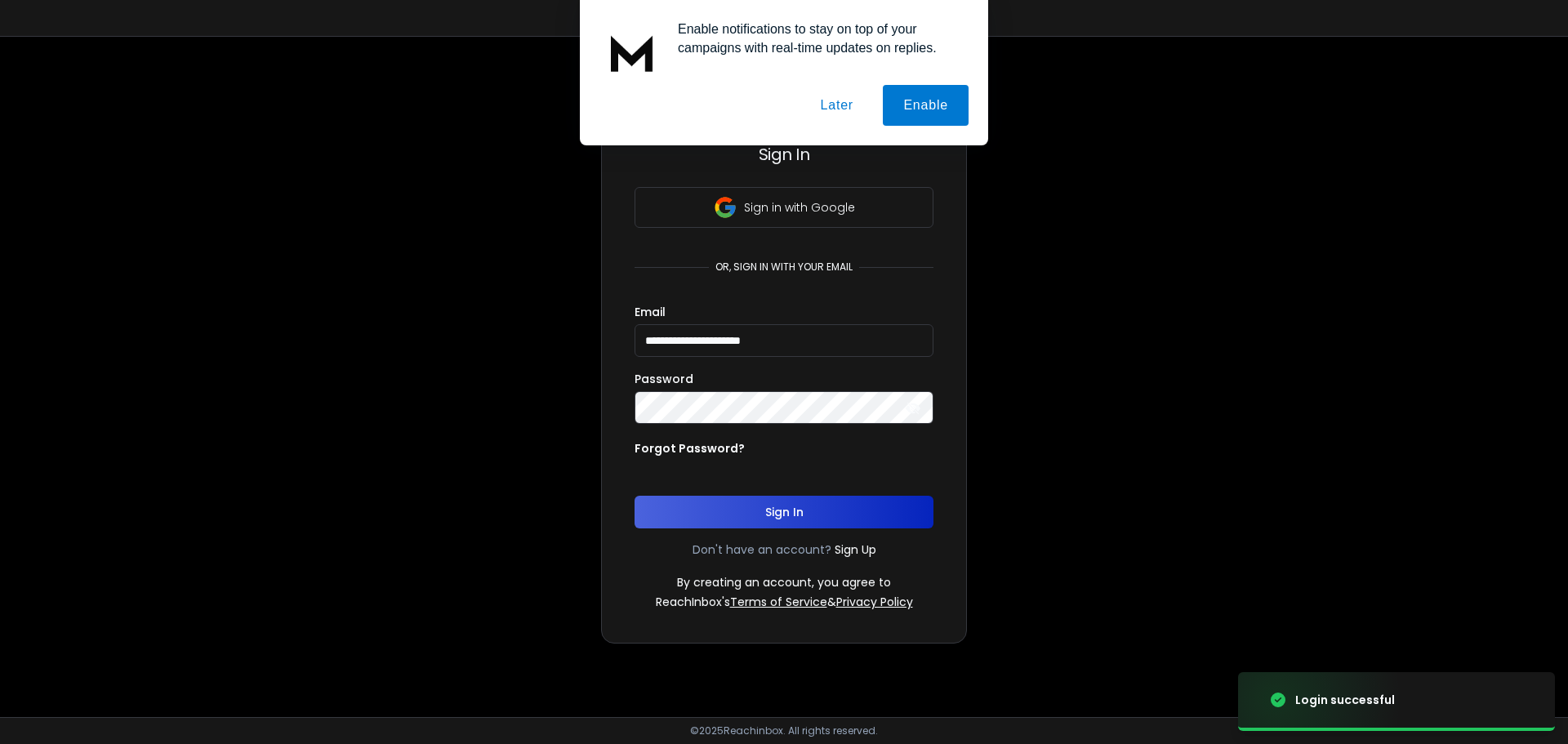
click at [831, 106] on button "Later" at bounding box center [836, 105] width 74 height 41
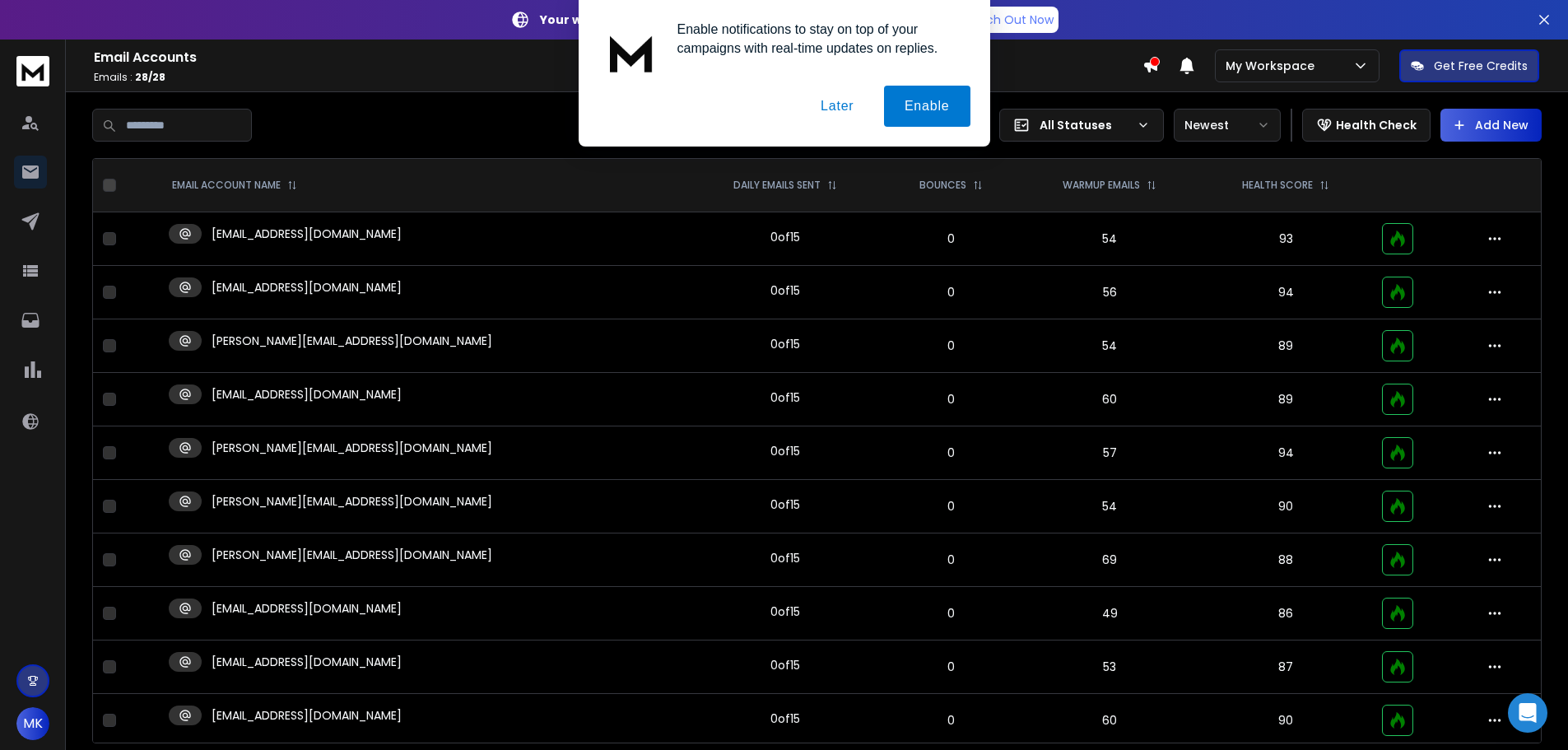
click at [828, 101] on button "Later" at bounding box center [837, 106] width 74 height 41
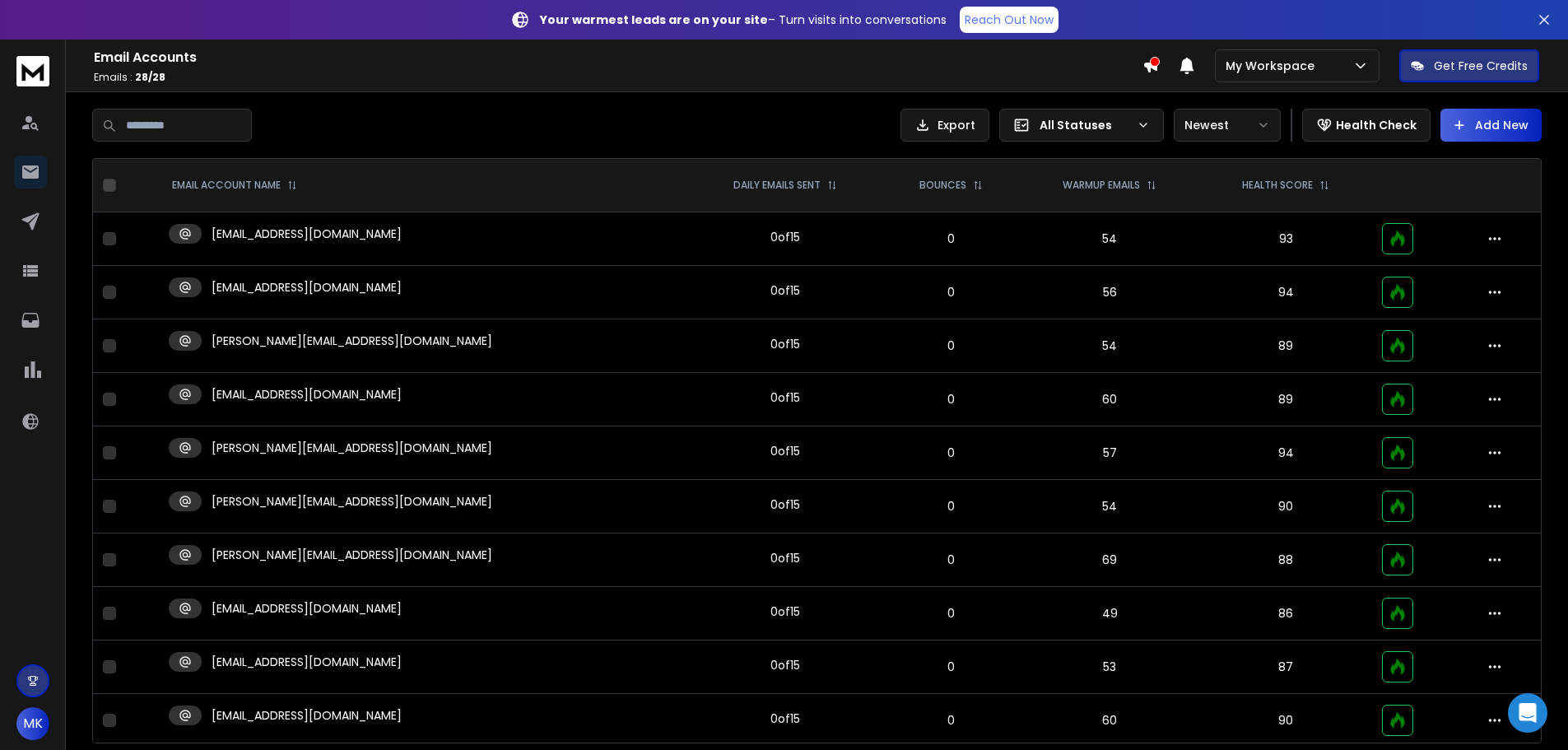
click at [1151, 72] on icon at bounding box center [1150, 66] width 16 height 16
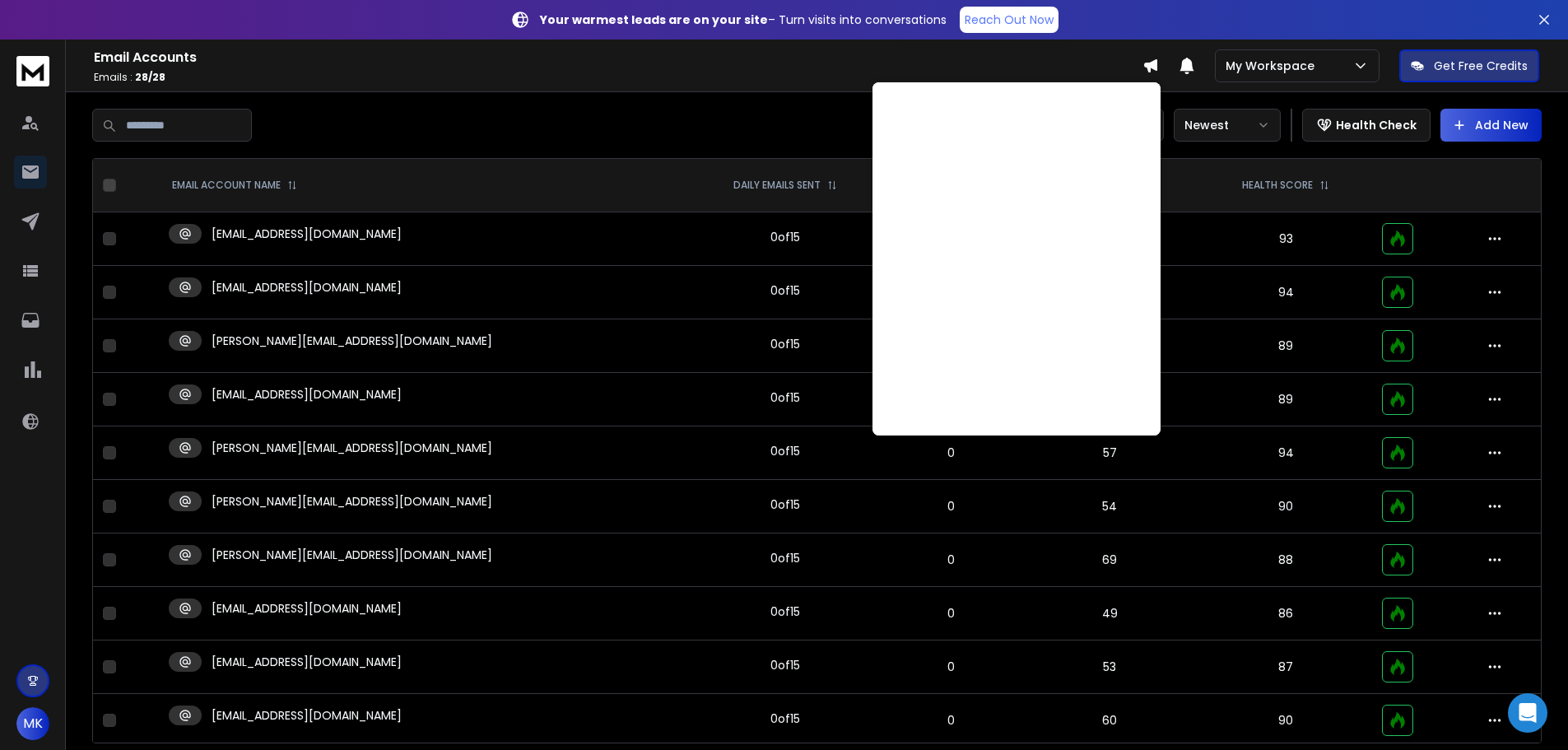
click at [772, 76] on p "Emails : 28 / 28" at bounding box center [618, 77] width 1049 height 13
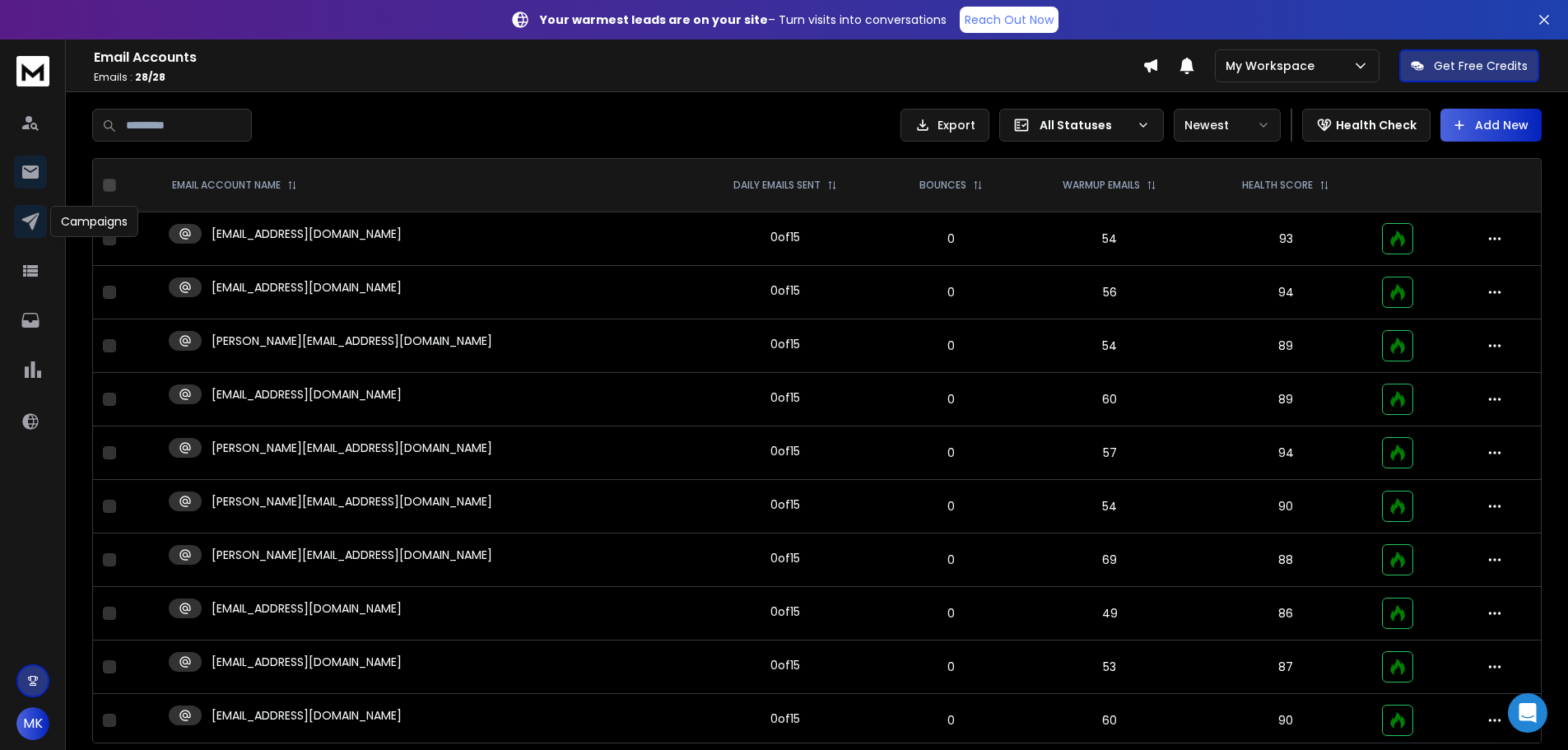
click at [25, 223] on icon at bounding box center [30, 221] width 20 height 20
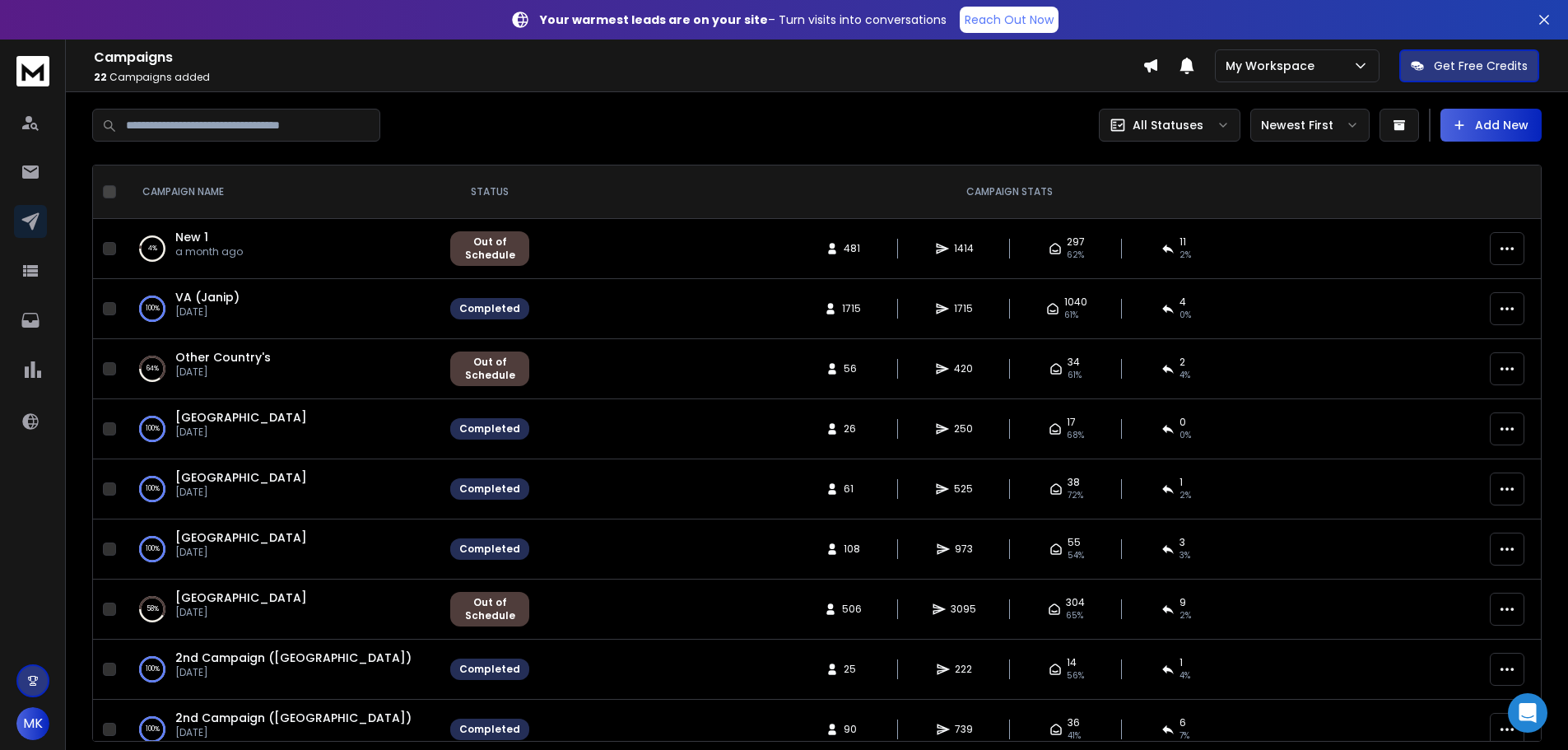
click at [1547, 28] on div at bounding box center [1544, 20] width 15 height 40
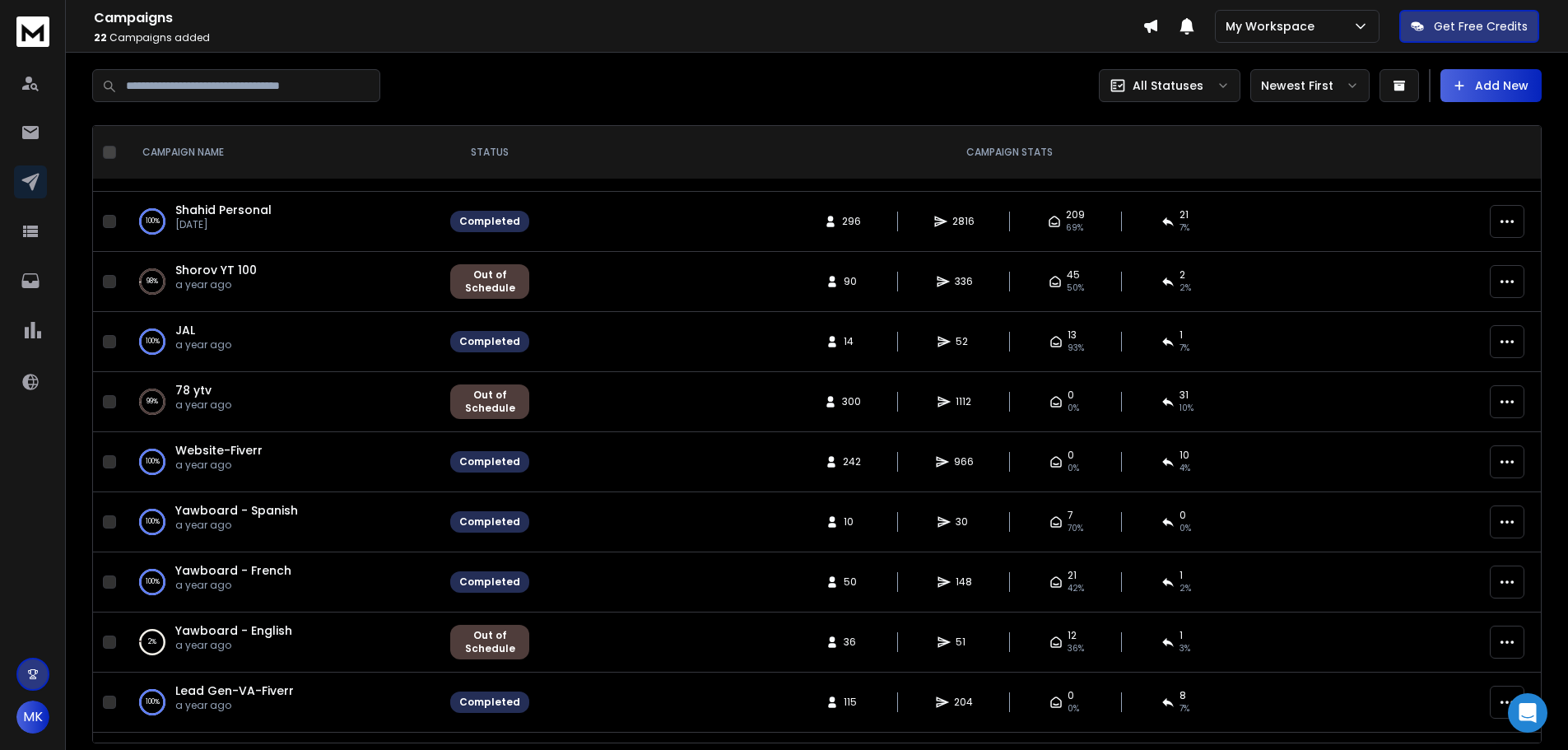
scroll to position [659, 0]
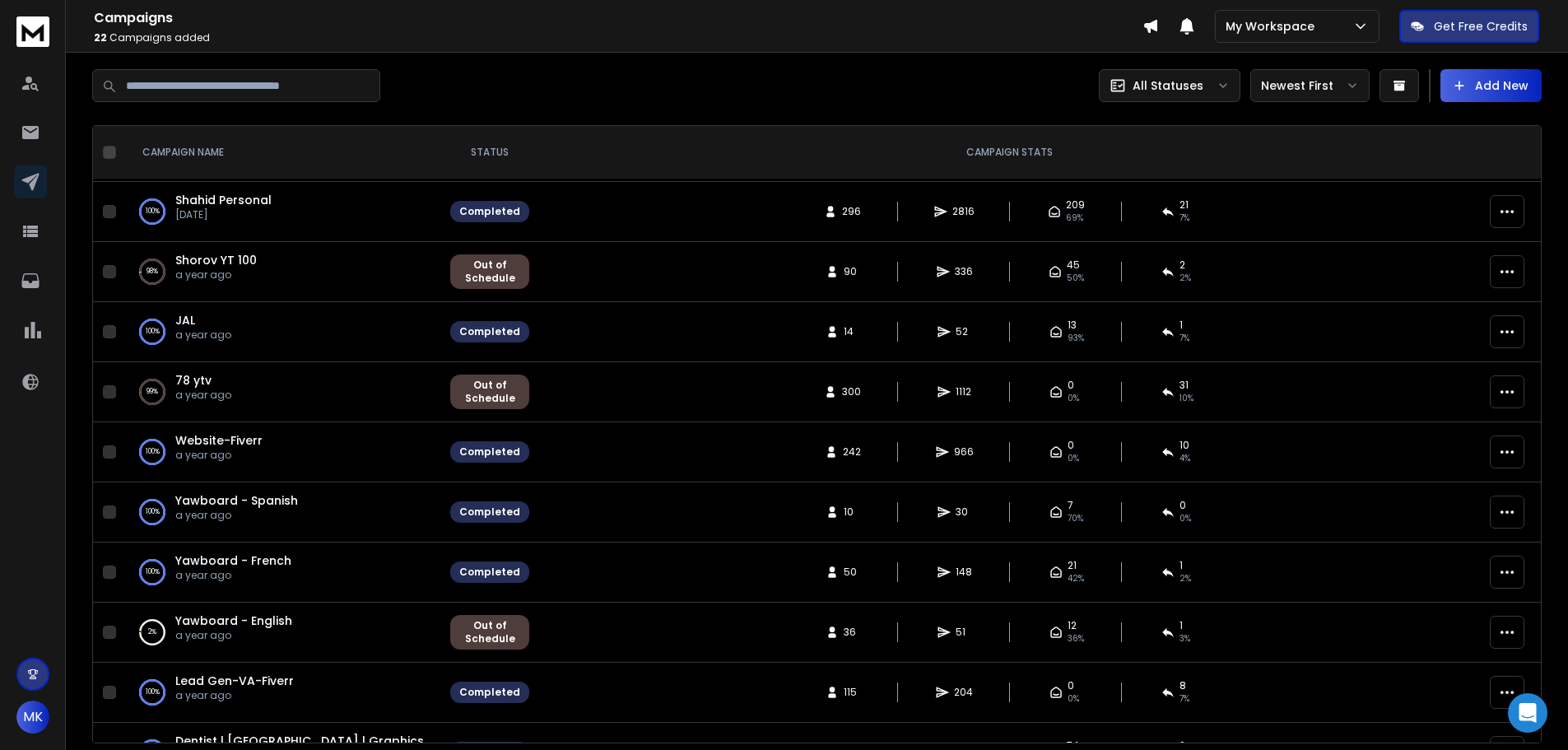
click at [313, 385] on div "99 % 78 ytv a year ago" at bounding box center [281, 392] width 284 height 40
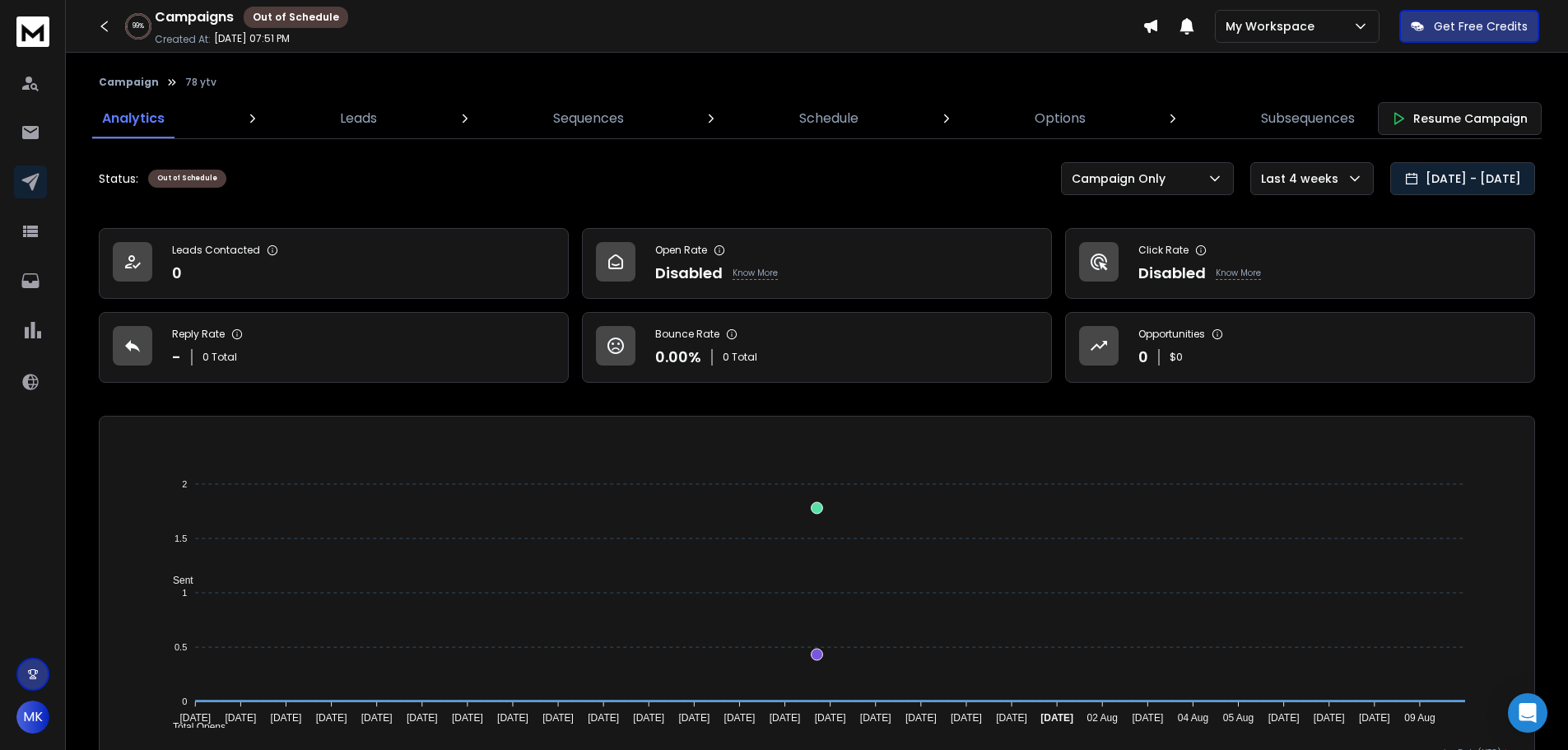
click at [1398, 180] on button "13 Jul 2025 - 10 Aug 2025" at bounding box center [1462, 178] width 145 height 33
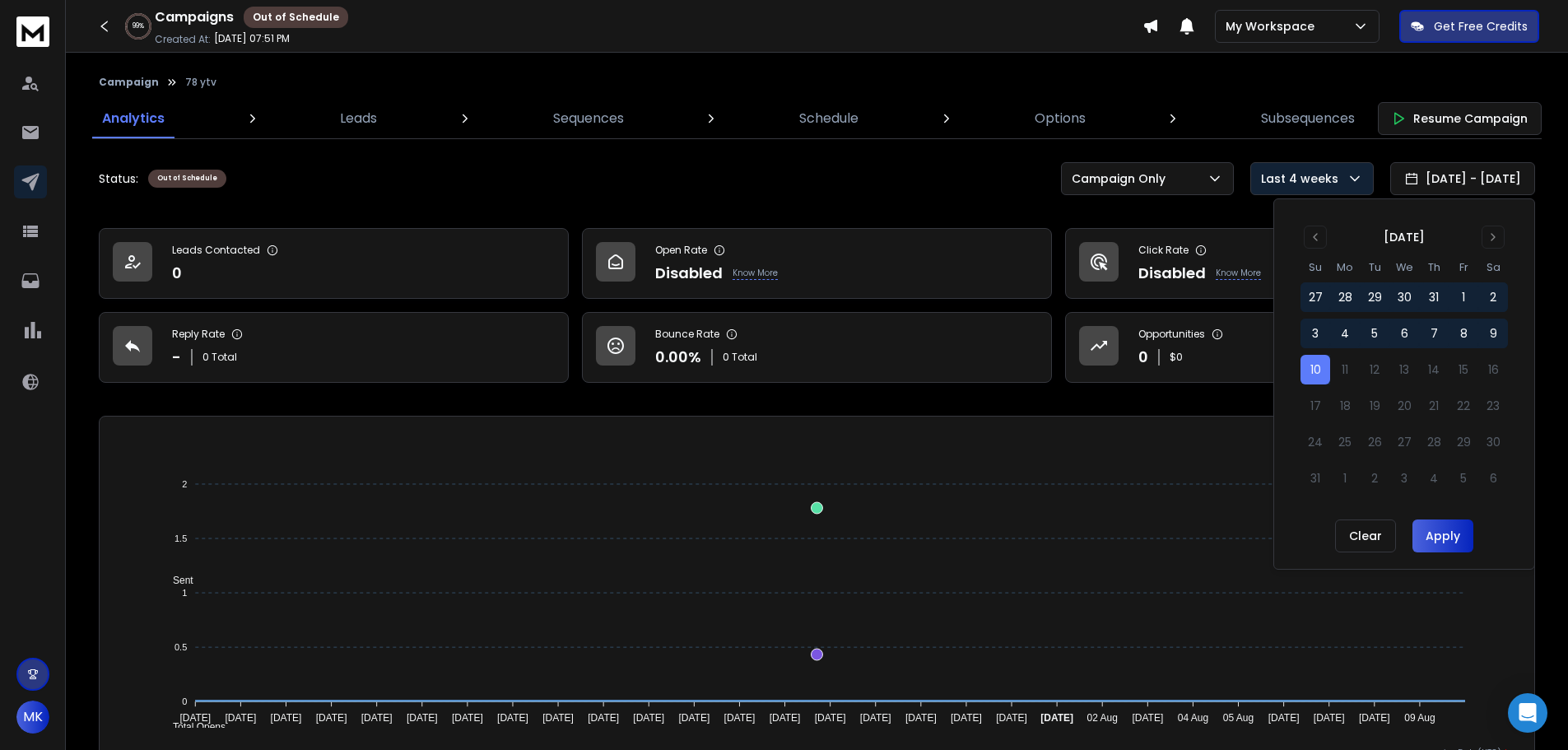
click at [1284, 179] on p "Last 4 weeks" at bounding box center [1303, 178] width 84 height 16
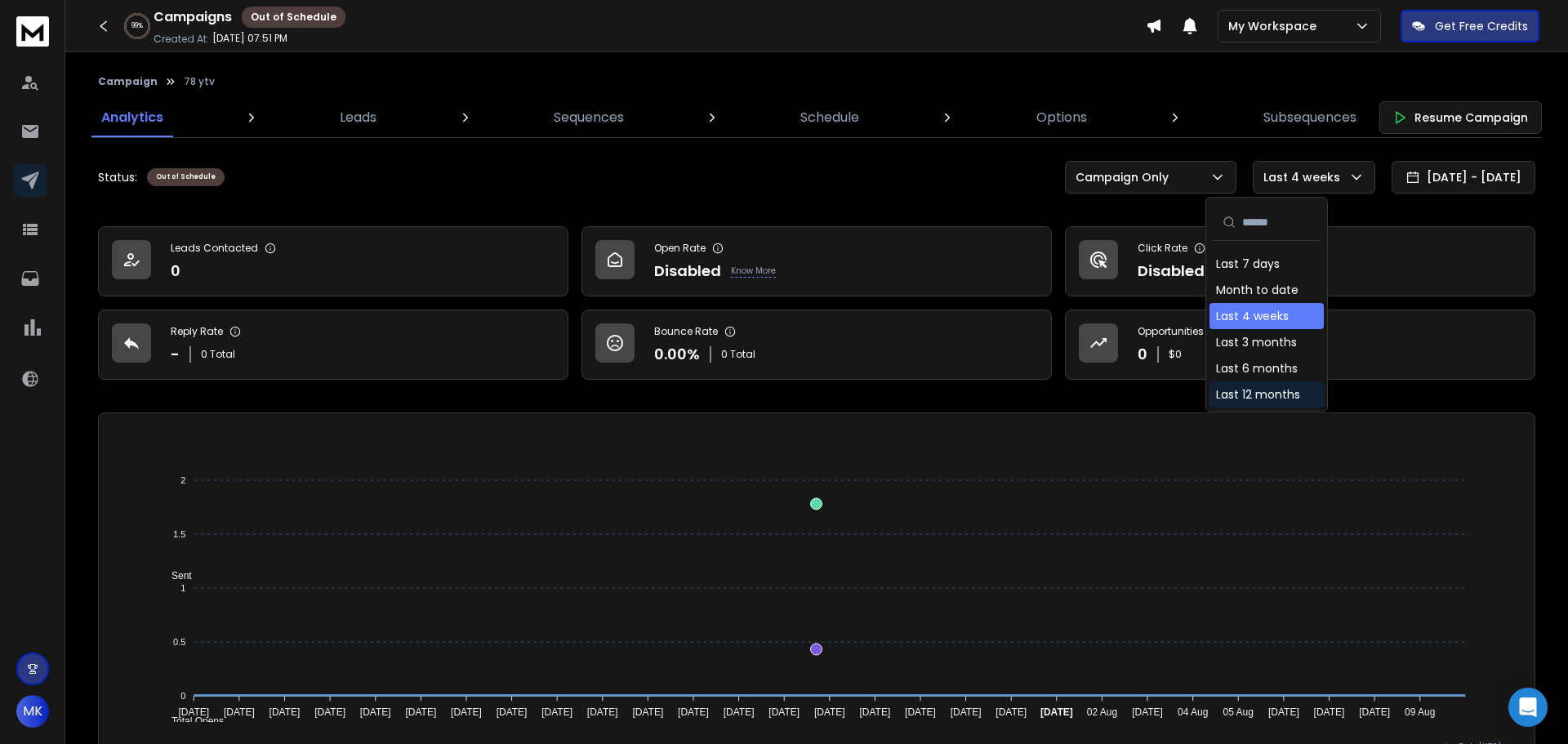
click at [1278, 387] on div "Last 12 months" at bounding box center [1257, 394] width 84 height 16
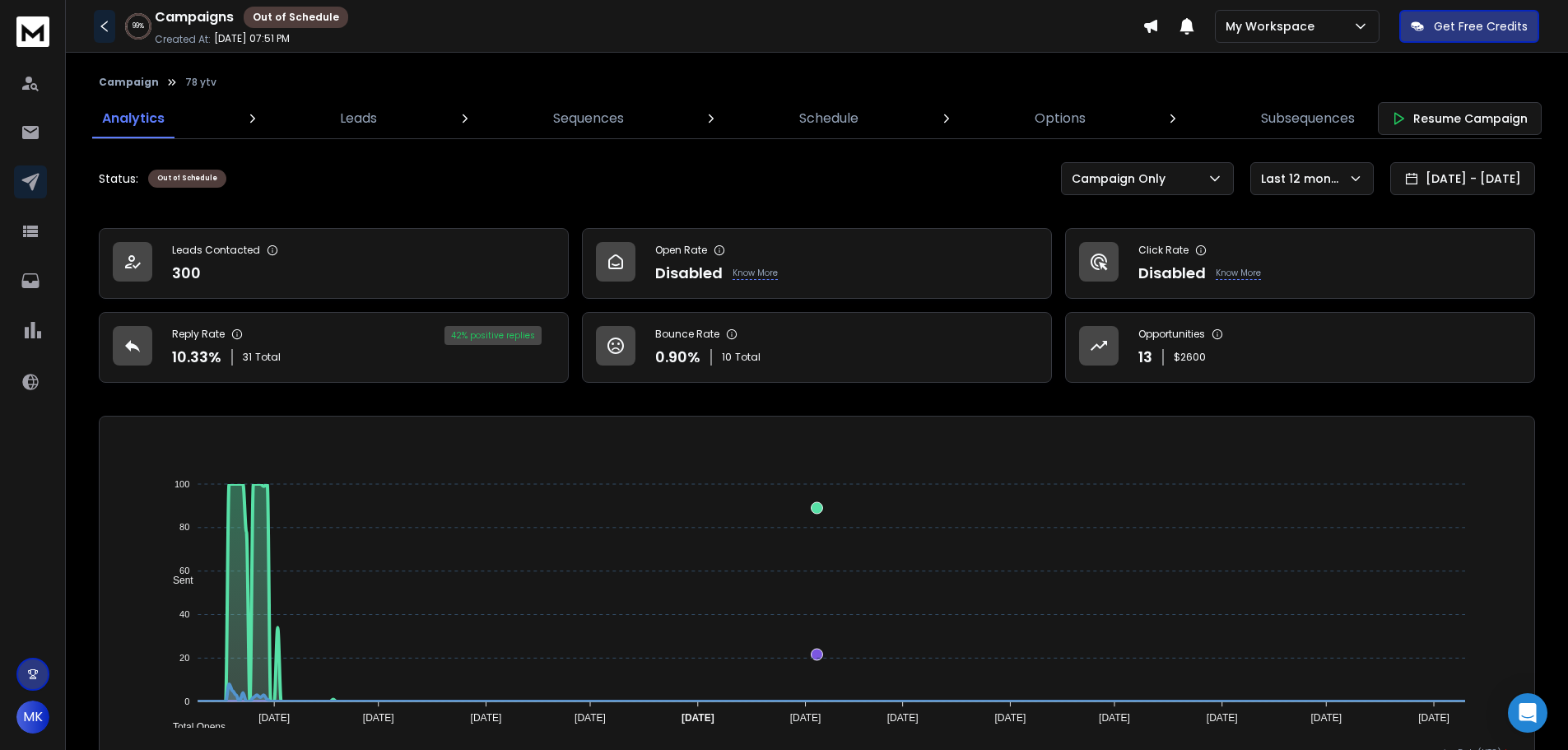
click at [105, 34] on button at bounding box center [105, 26] width 21 height 33
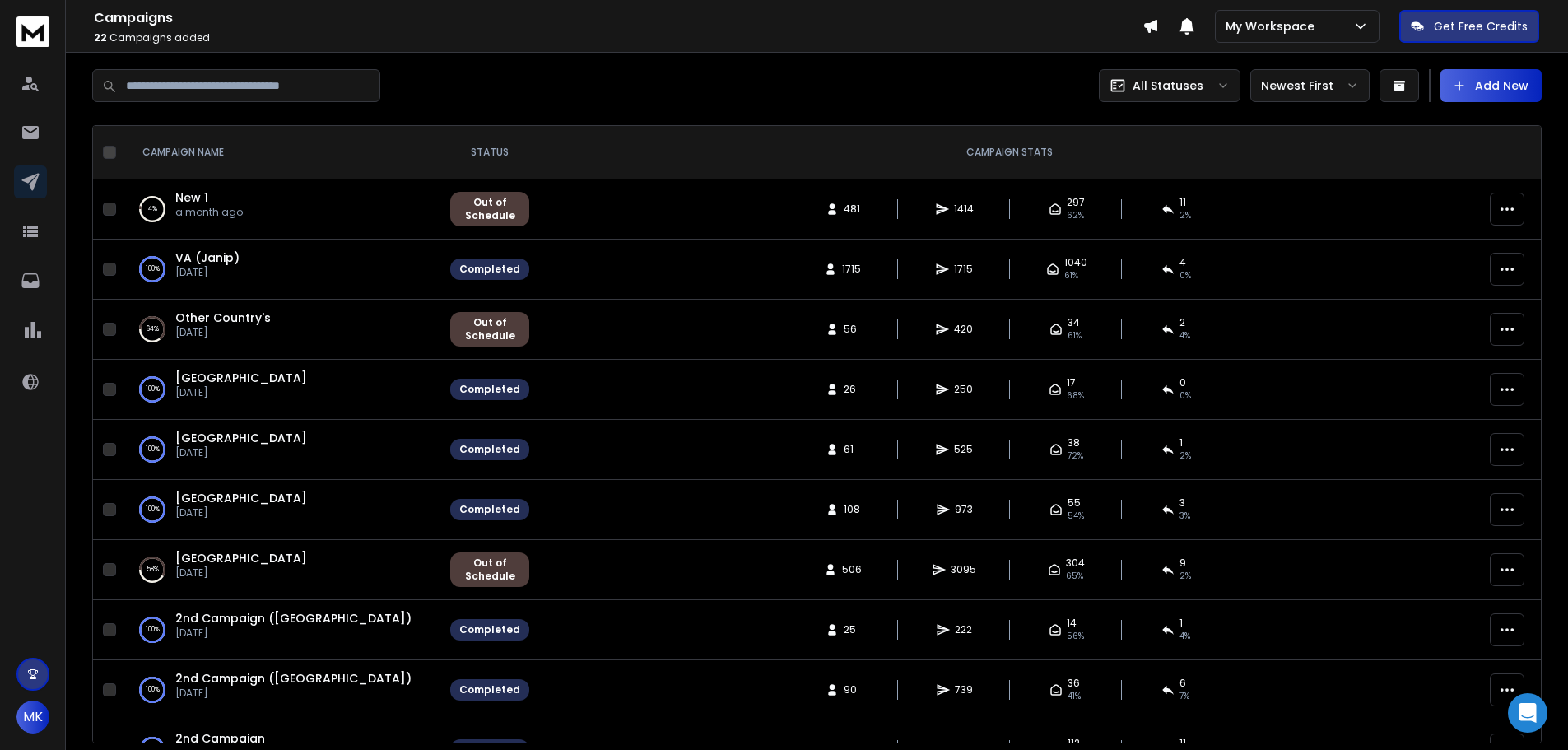
click at [590, 94] on div at bounding box center [455, 86] width 725 height 33
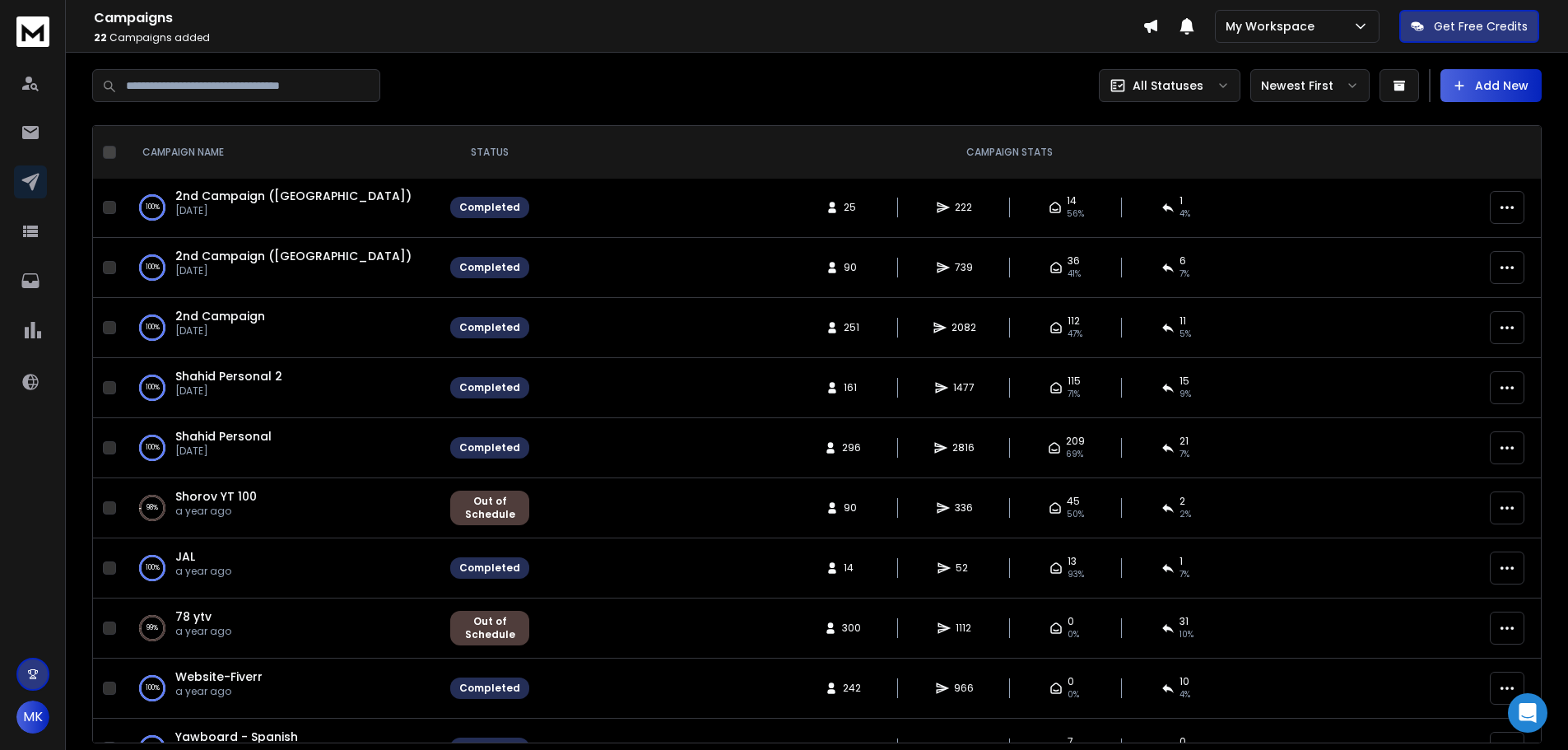
scroll to position [494, 0]
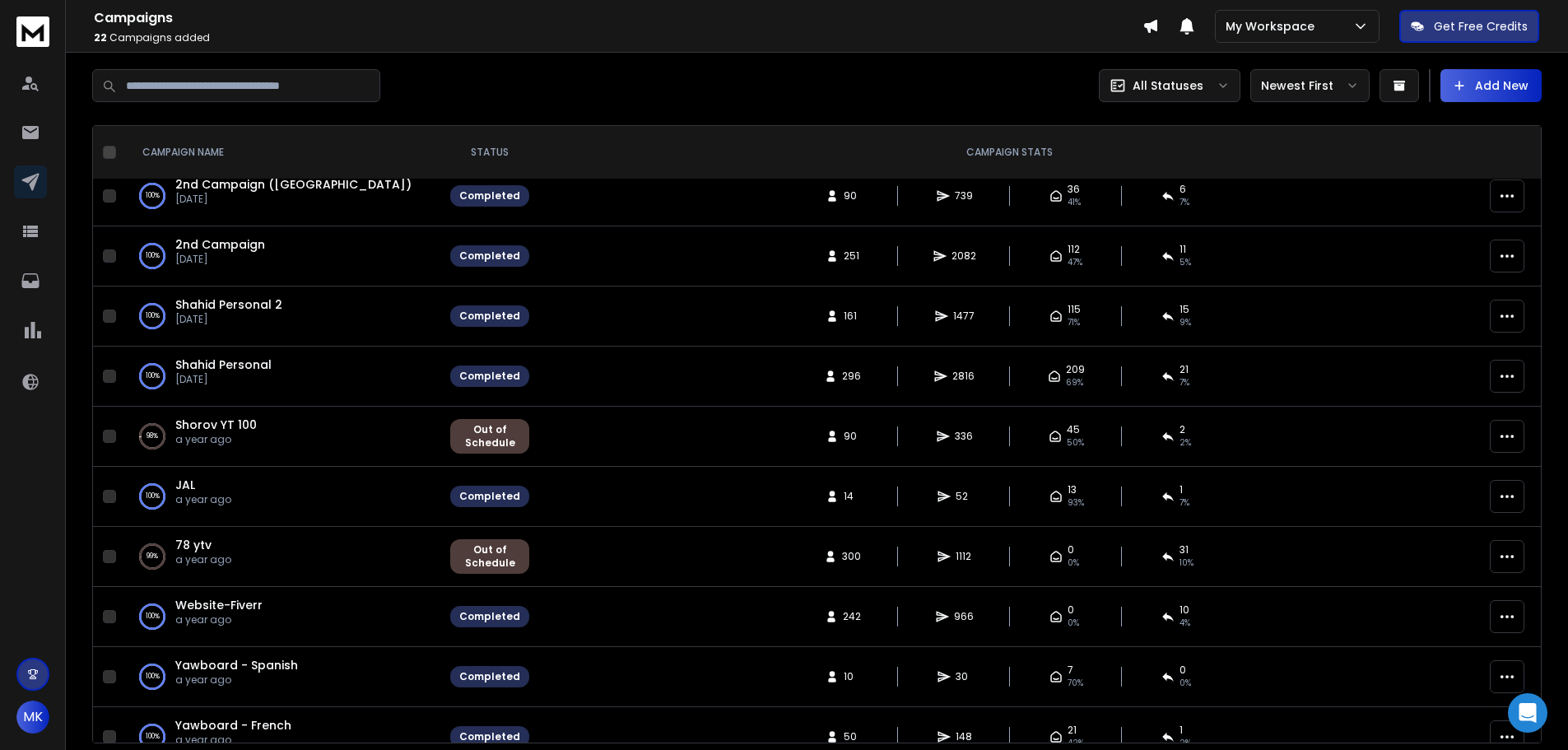
click at [196, 543] on span "78 ytv" at bounding box center [193, 544] width 36 height 16
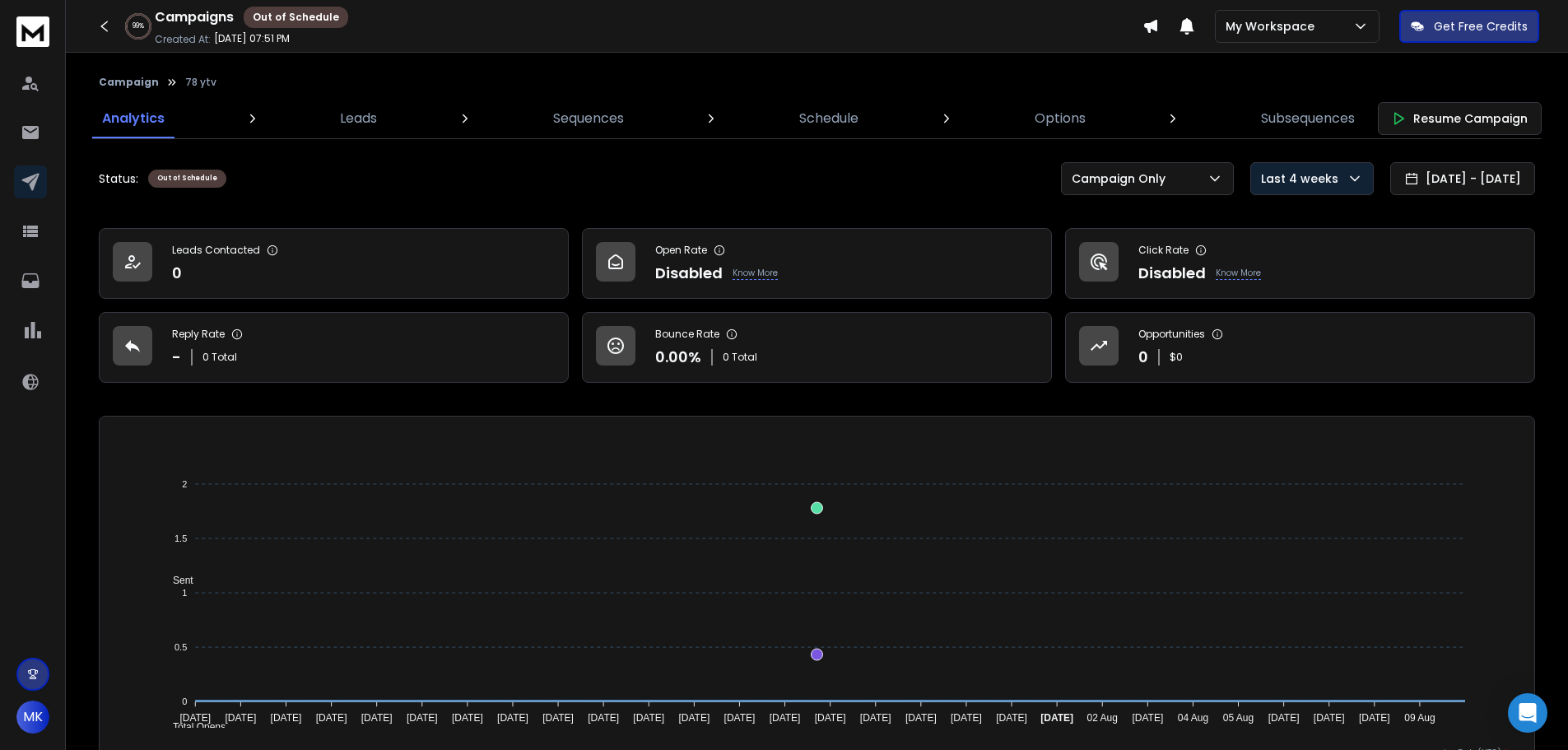
click at [1288, 192] on button "Last 4 weeks" at bounding box center [1312, 178] width 124 height 33
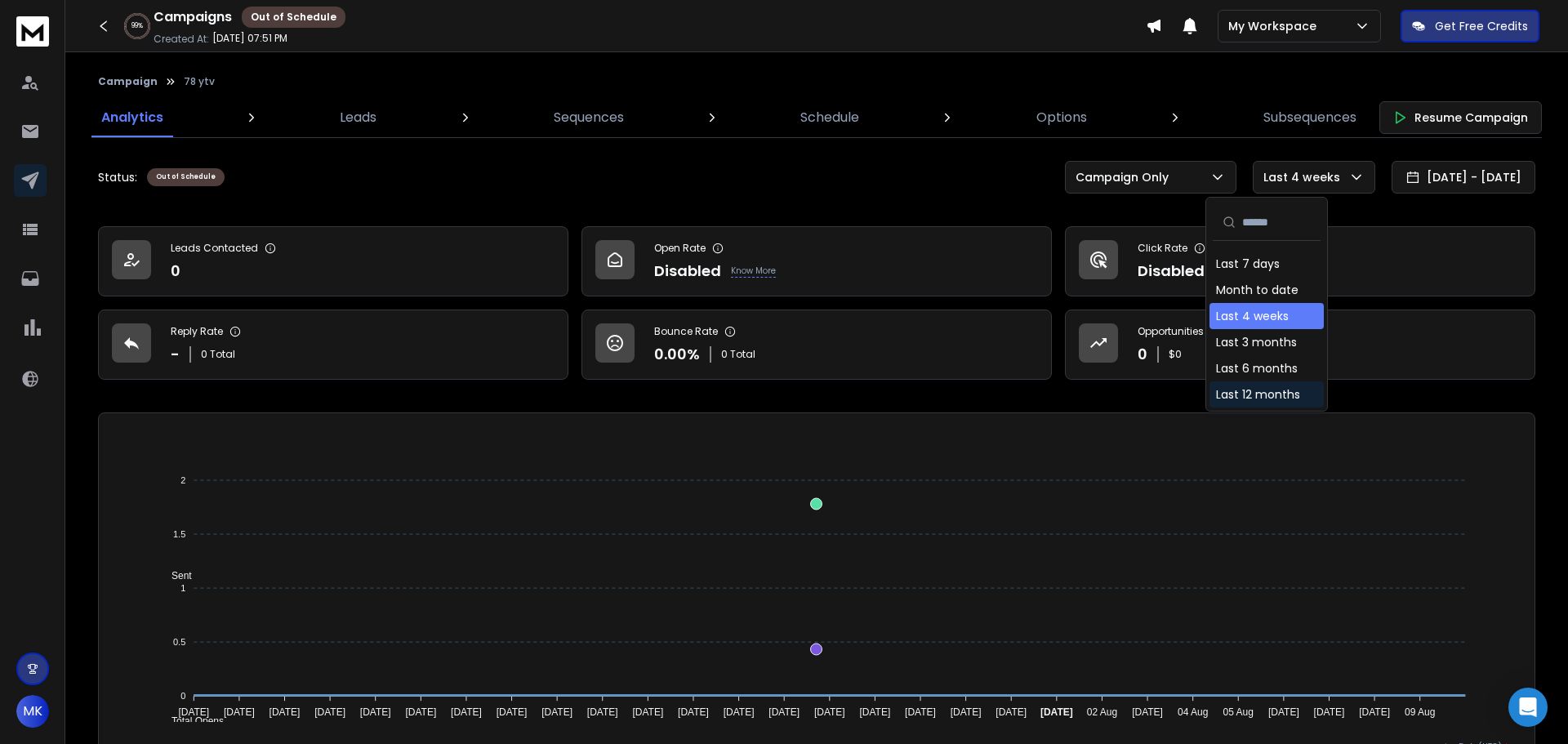
click at [1258, 398] on div "Last 12 months" at bounding box center [1257, 394] width 84 height 16
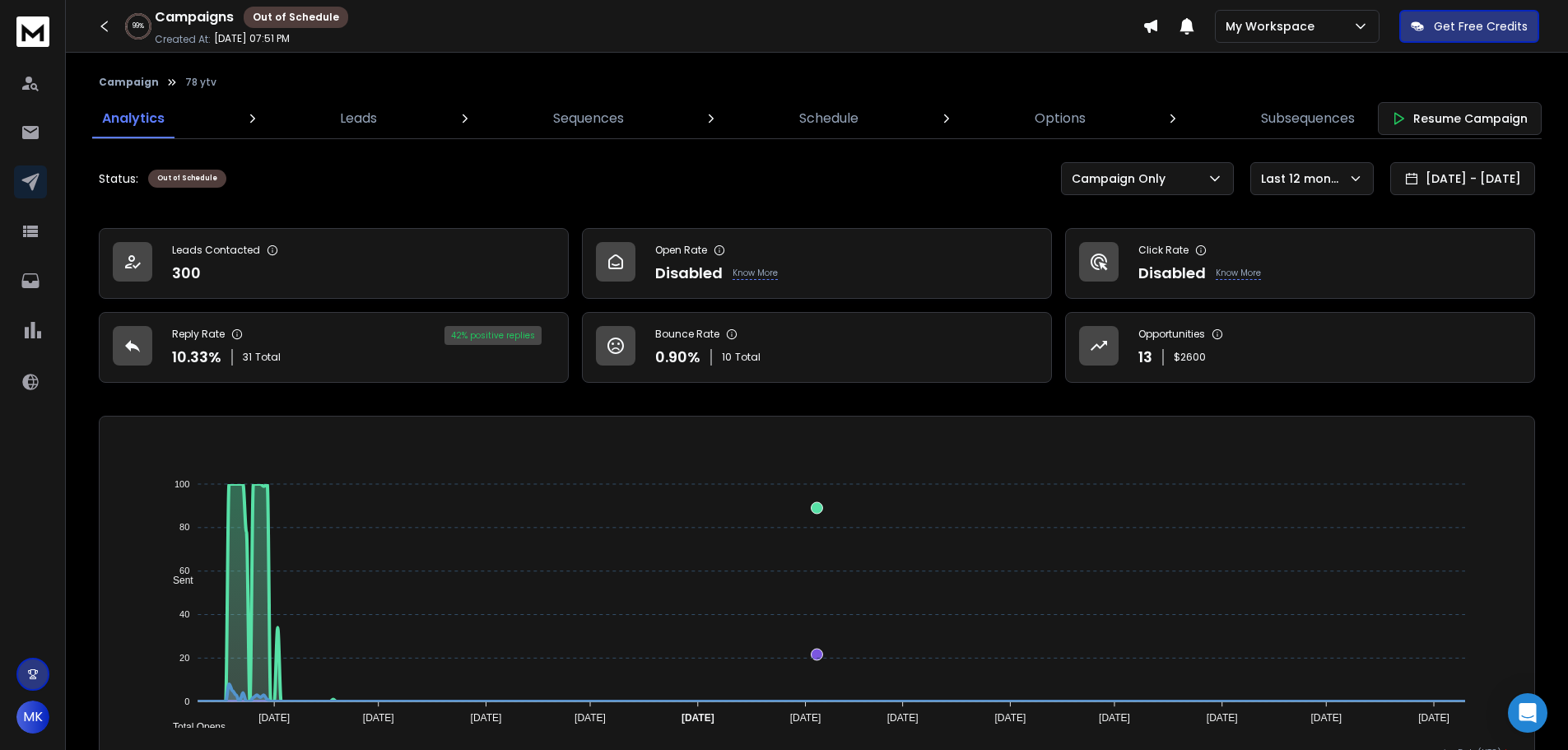
click at [574, 393] on div "Leads Contacted 300 Open Rate Disabled Know More Click Rate Disabled Know More …" at bounding box center [816, 722] width 1436 height 988
click at [28, 128] on icon at bounding box center [29, 132] width 16 height 13
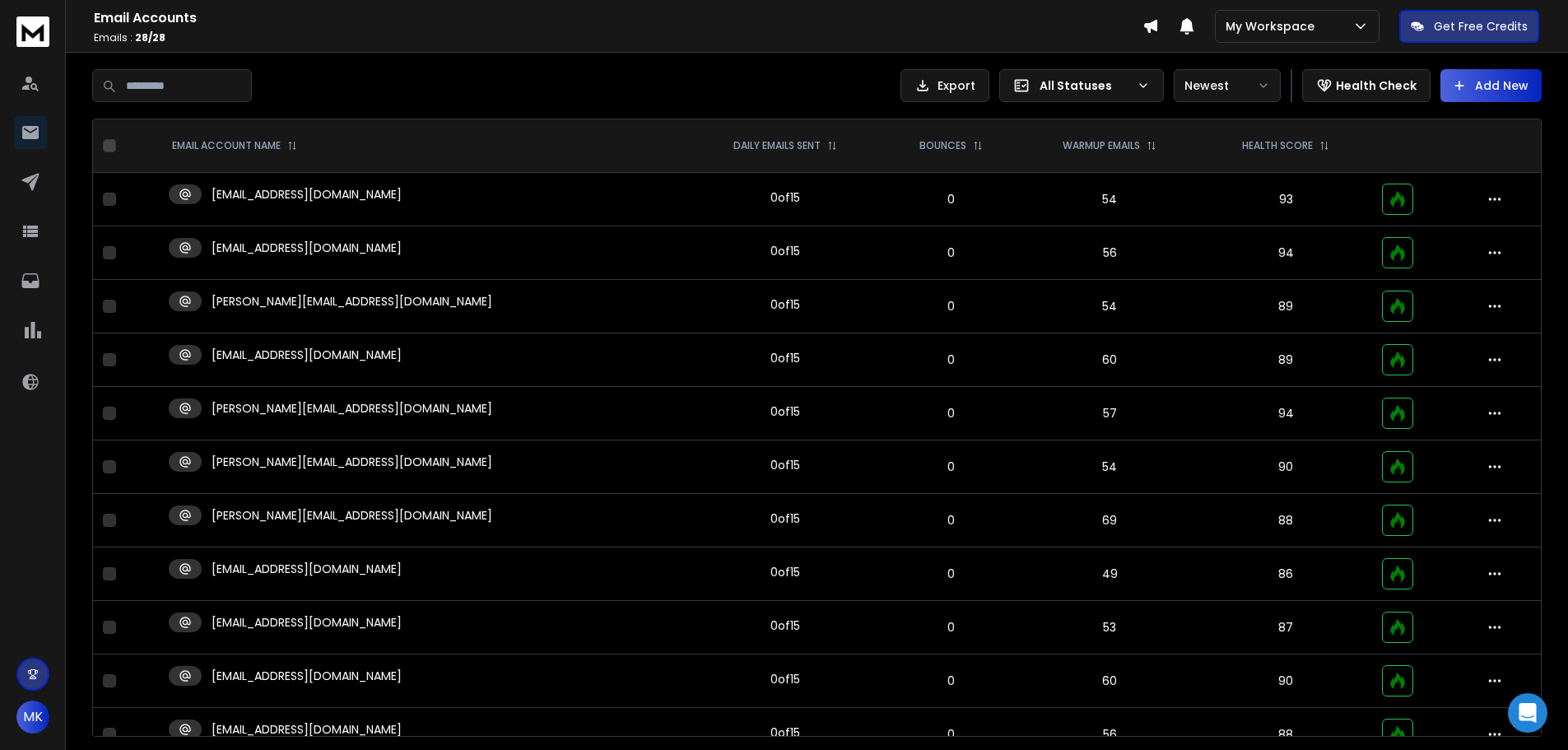
click at [311, 192] on p "marketing@orvionleather.com" at bounding box center [306, 193] width 190 height 16
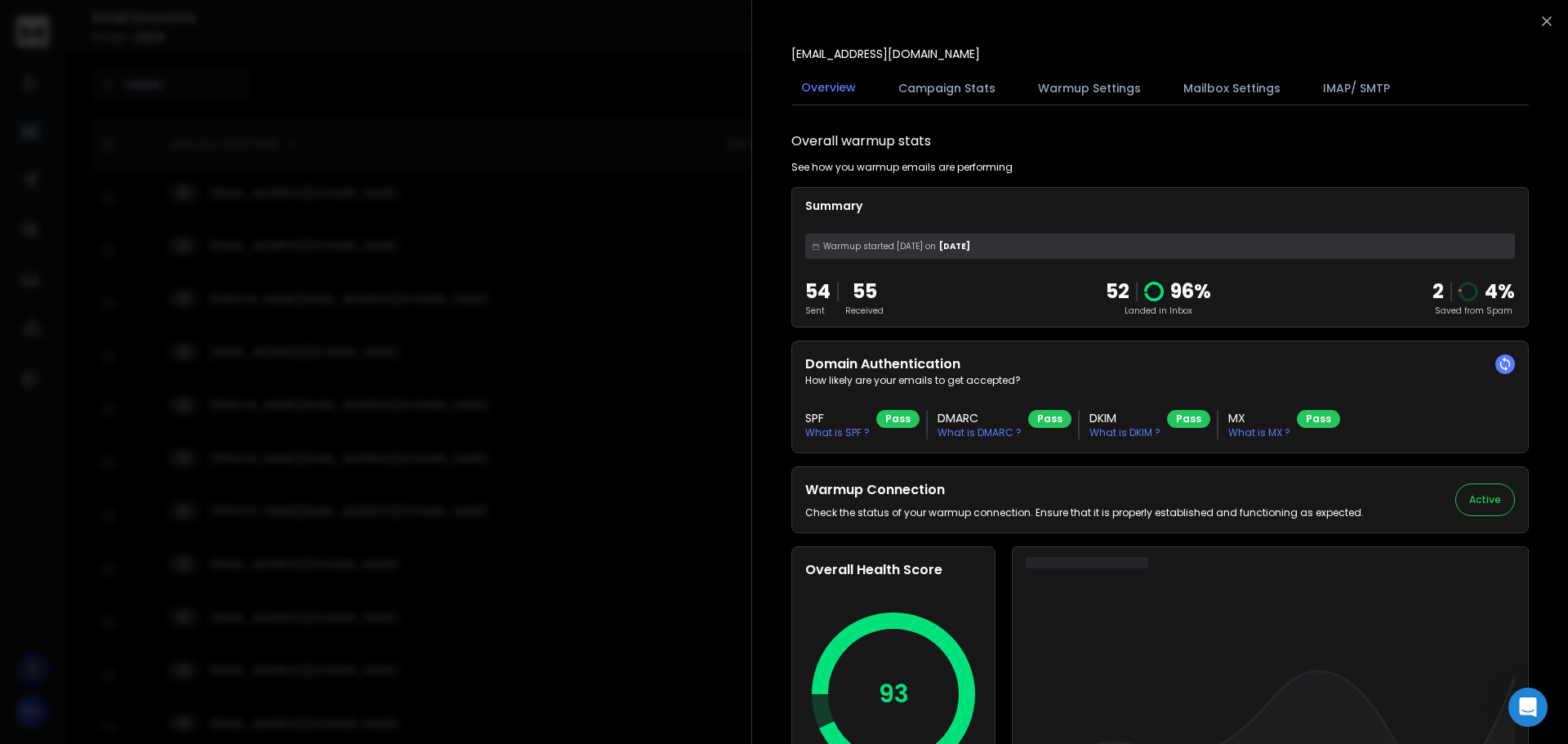
click at [773, 330] on div "marketing@orvionleather.com Overview Campaign Stats Warmup Settings Mailbox Set…" at bounding box center [1159, 644] width 777 height 1248
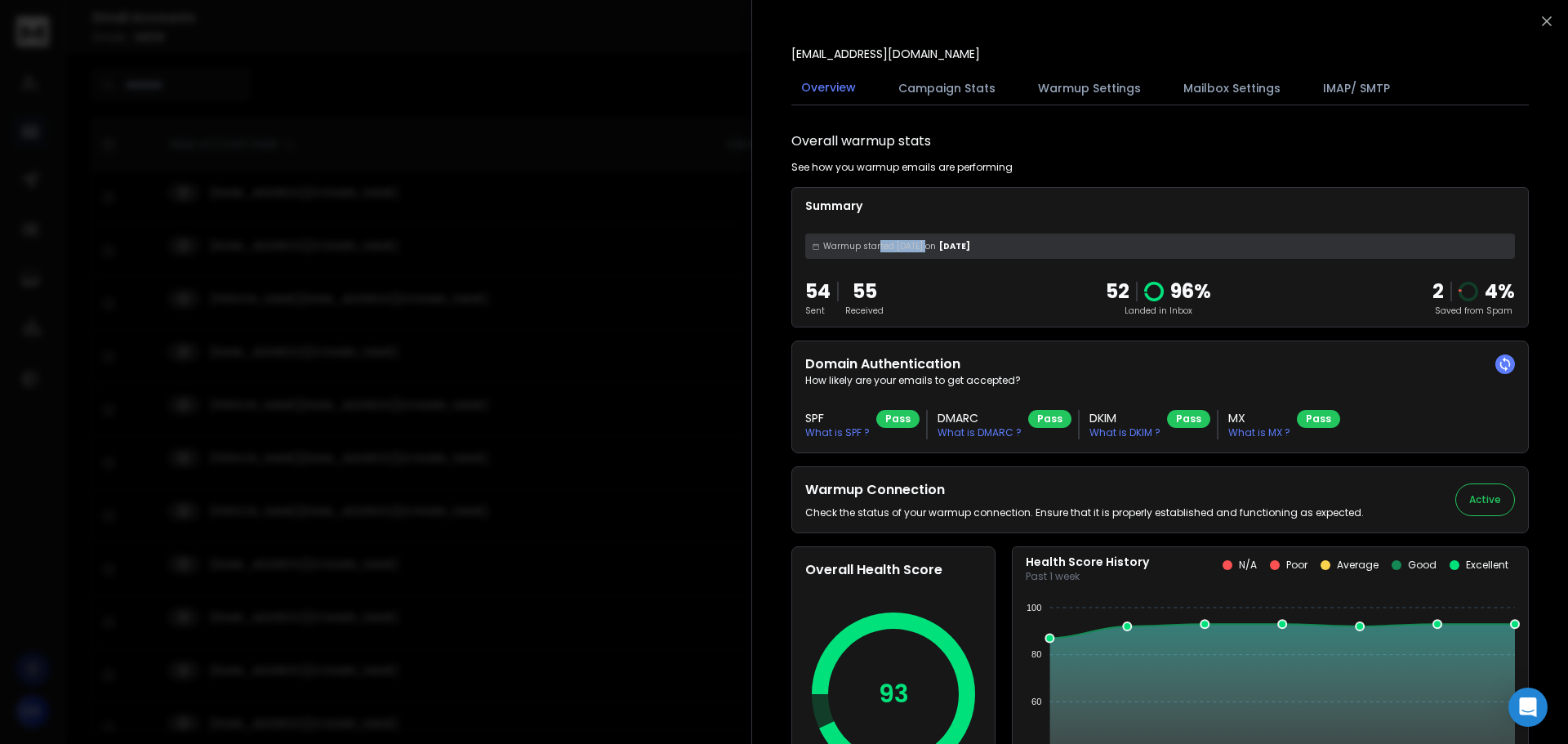
drag, startPoint x: 877, startPoint y: 246, endPoint x: 944, endPoint y: 252, distance: 67.3
click at [944, 252] on div "Warmup started 16 days ago on 26 Jul, 2025" at bounding box center [1160, 245] width 710 height 25
click at [1549, 26] on icon "button" at bounding box center [1546, 21] width 16 height 16
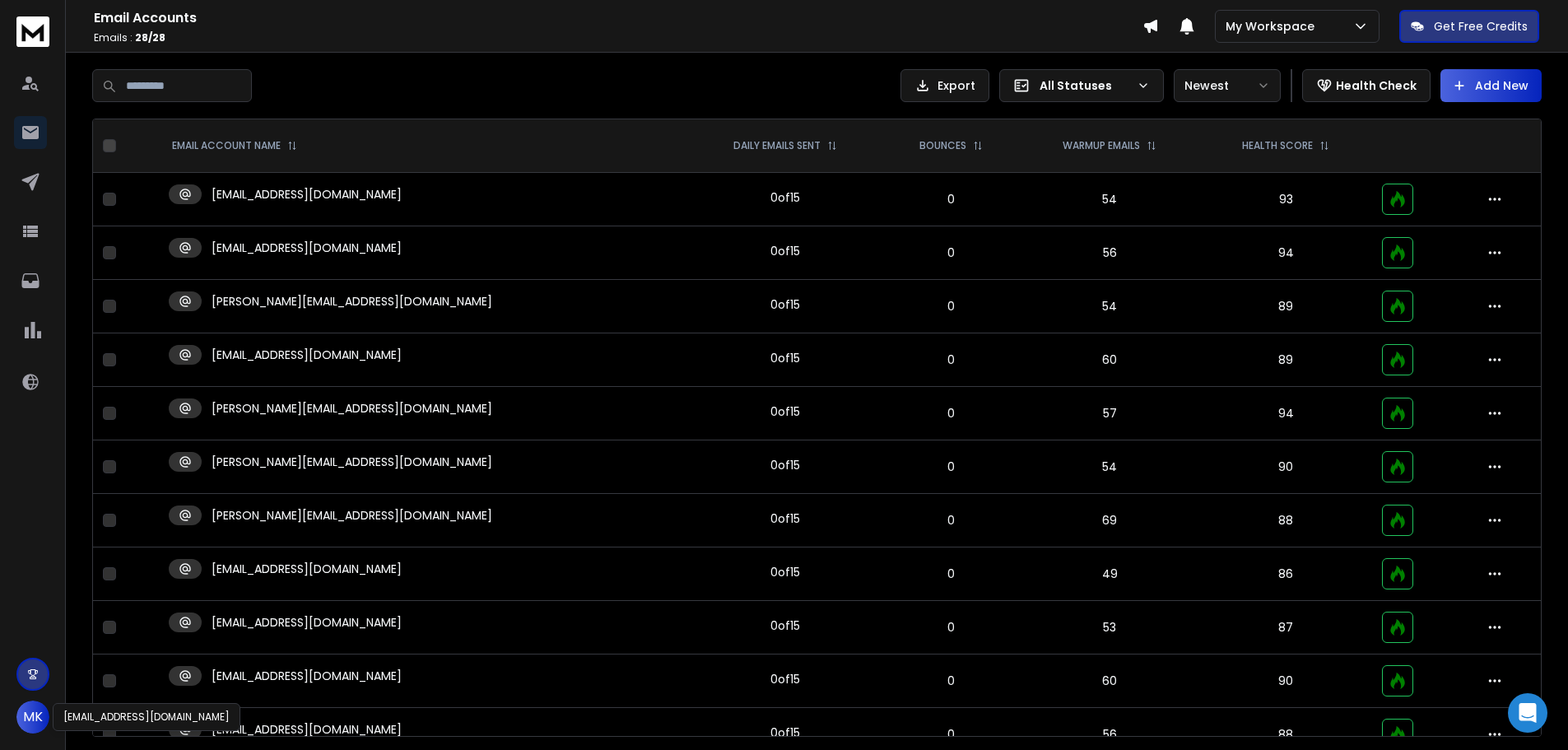
click at [29, 717] on span "MK" at bounding box center [32, 717] width 33 height 33
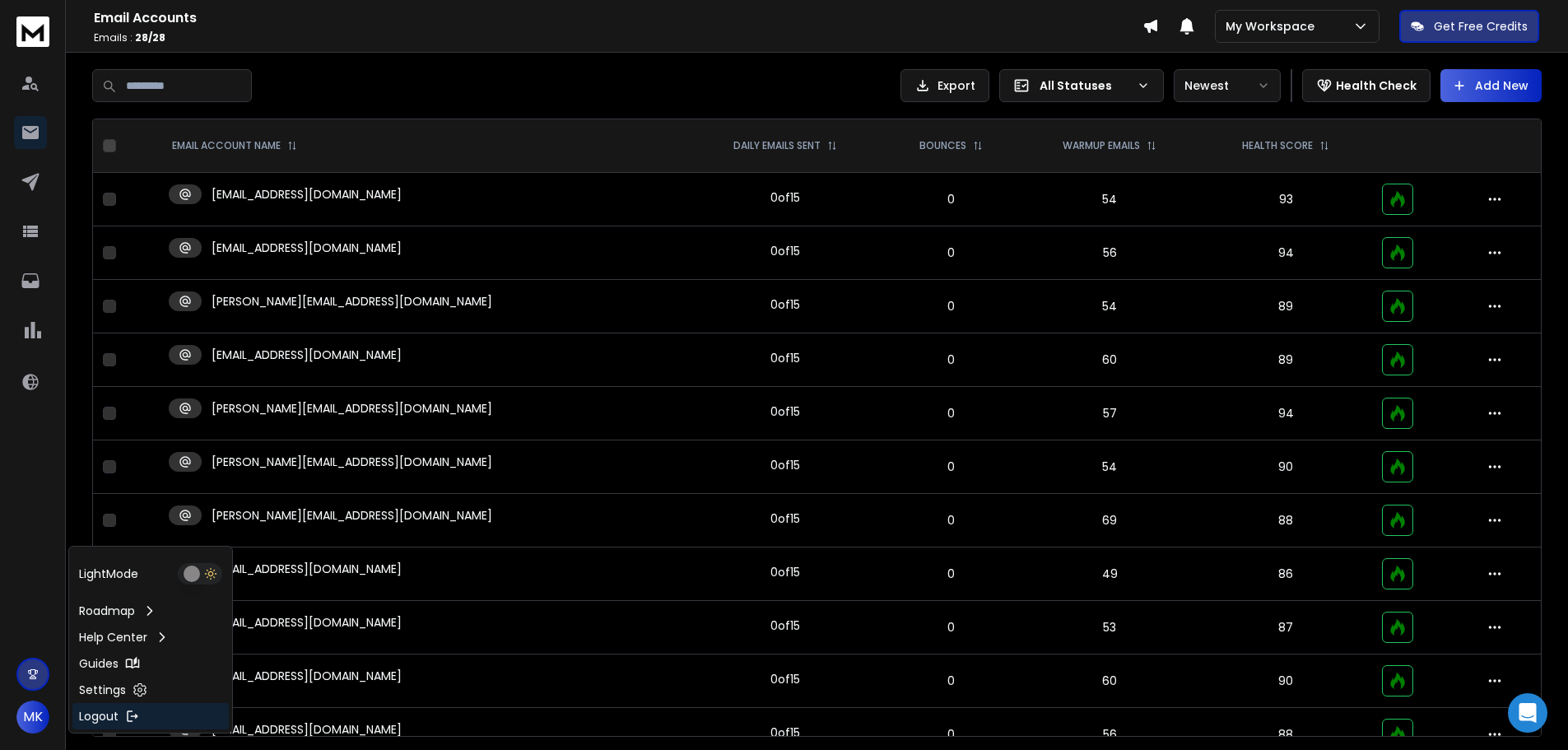
click at [111, 721] on p "Logout" at bounding box center [99, 716] width 40 height 16
